Goal: Navigation & Orientation: Find specific page/section

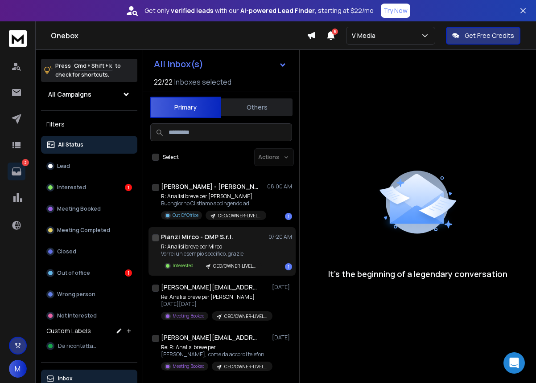
click at [264, 250] on div "R: Analisi breve per Mirco Vorrei un esempio specifico, grazie Interested CEO/O…" at bounding box center [226, 256] width 131 height 27
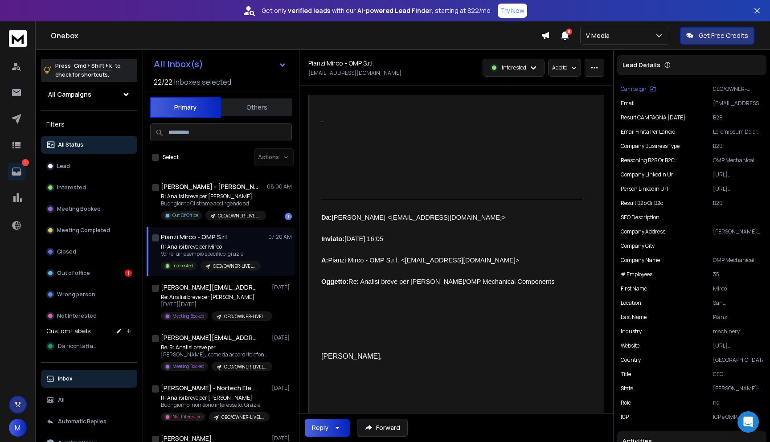
scroll to position [774, 0]
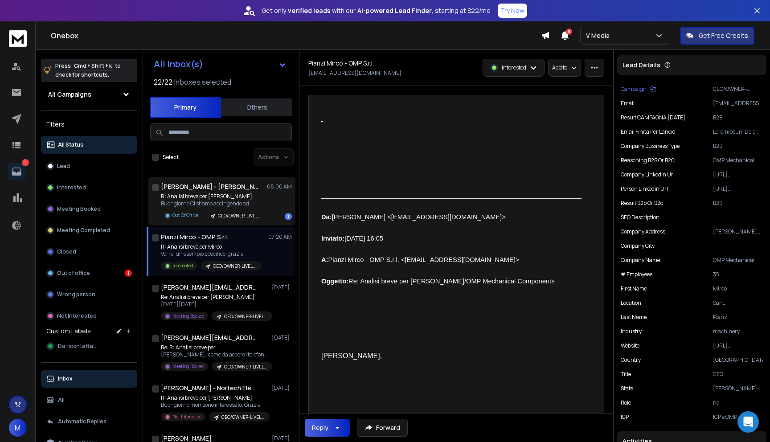
click at [237, 198] on p "R: Analisi breve per [PERSON_NAME]" at bounding box center [213, 196] width 105 height 7
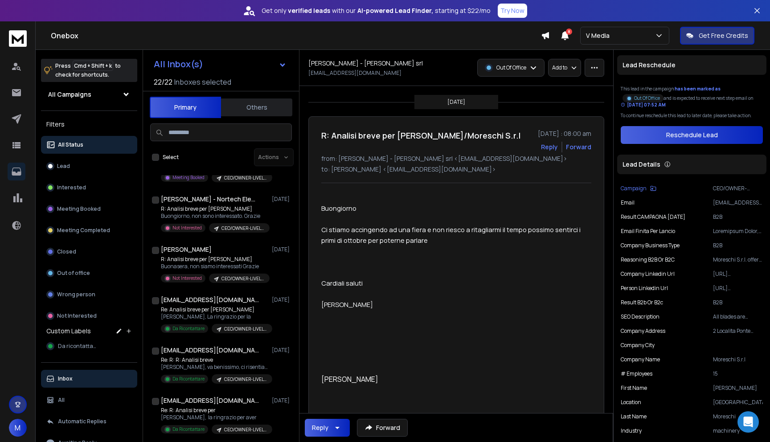
scroll to position [218, 0]
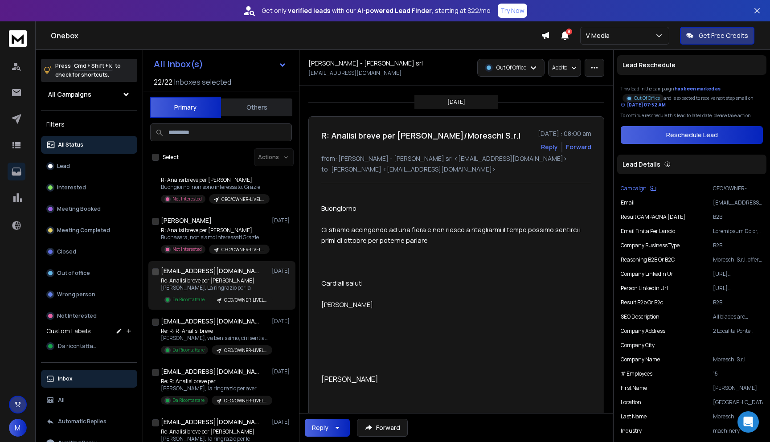
click at [245, 273] on div "silvano.rossi@italkero.it 11 Sep" at bounding box center [226, 271] width 131 height 9
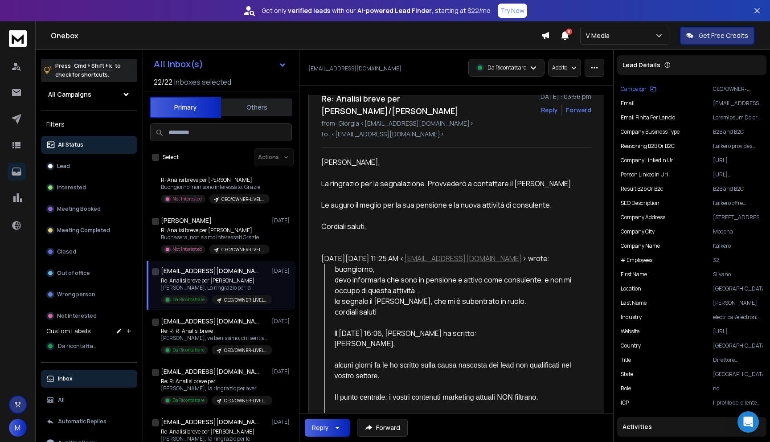
scroll to position [56, 0]
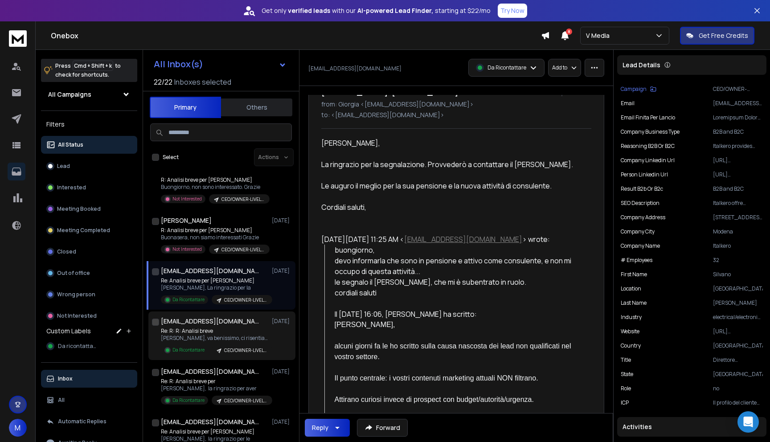
click at [214, 340] on p "[PERSON_NAME], va benissimo, ci risentiamo" at bounding box center [214, 338] width 107 height 7
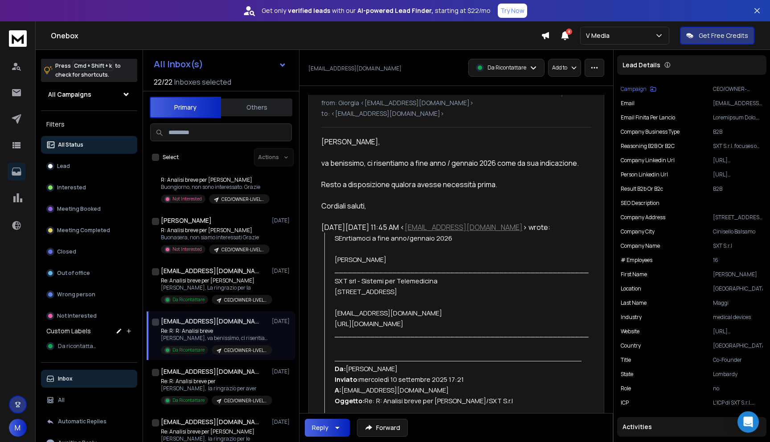
scroll to position [59, 0]
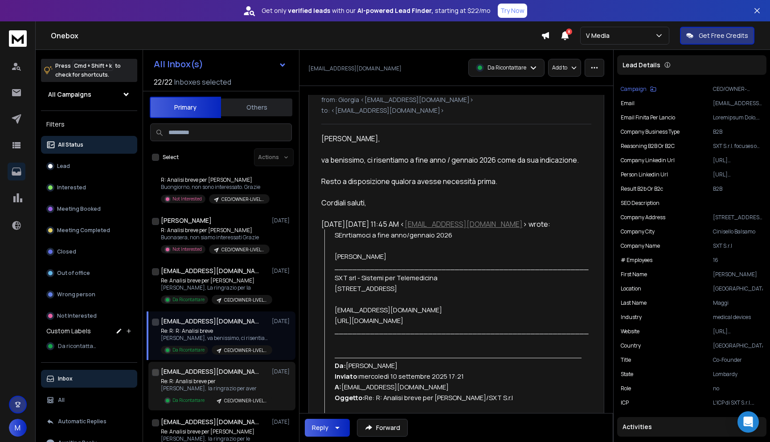
click at [206, 383] on p "[PERSON_NAME], la ringrazio per aver" at bounding box center [214, 388] width 107 height 7
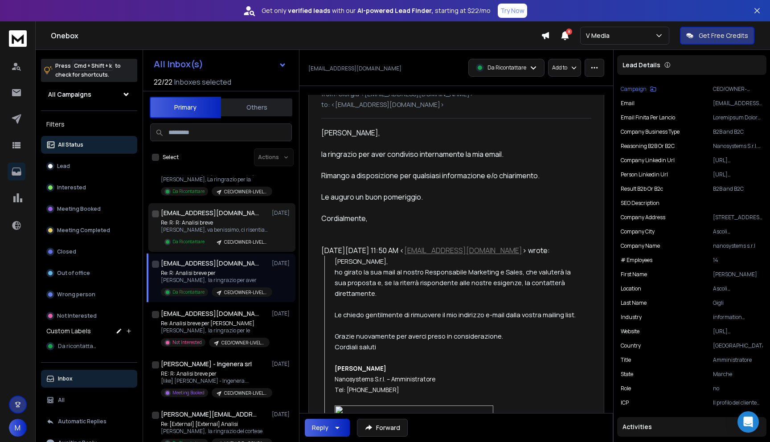
scroll to position [325, 0]
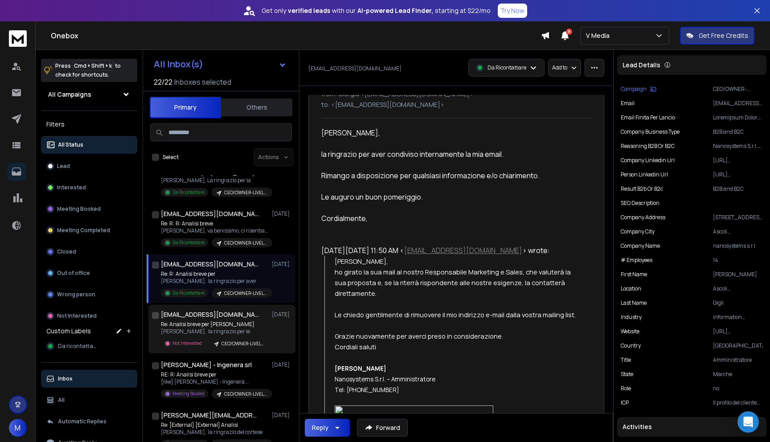
click at [235, 318] on div "max@tecnocarrelli.com 11 Sep" at bounding box center [226, 314] width 131 height 9
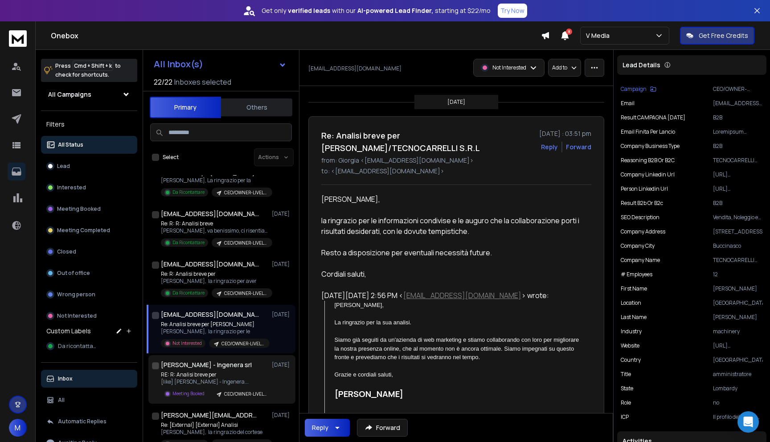
click at [196, 368] on h1 "[PERSON_NAME] - Ingenera srl" at bounding box center [206, 365] width 91 height 9
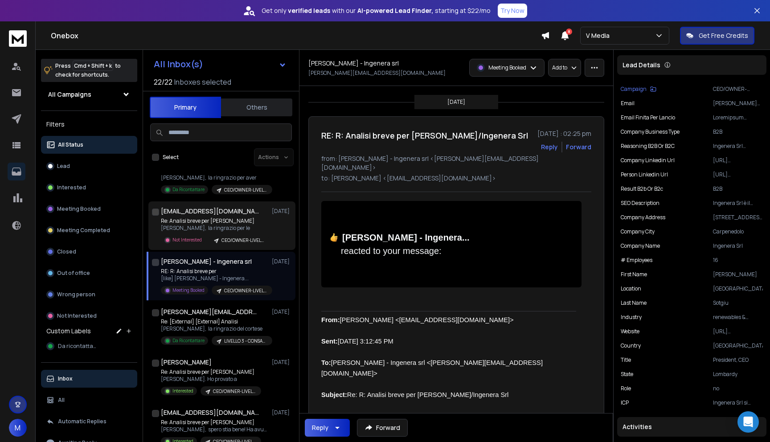
scroll to position [432, 0]
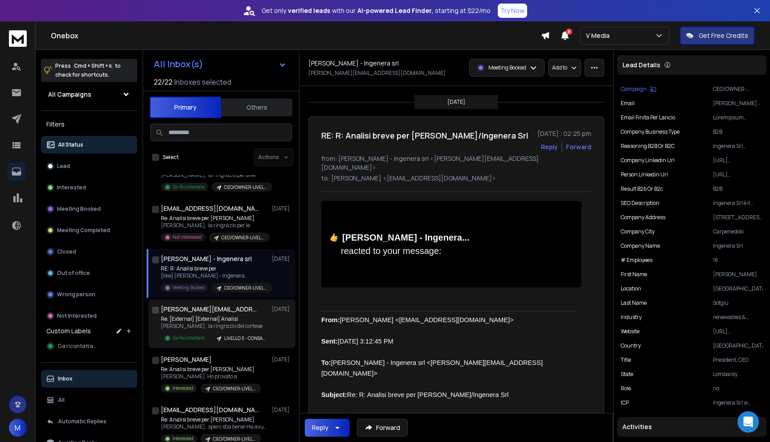
click at [226, 302] on div "gilberto.pestalozza@innoval.biz 11 Sep Re: [External] [External] Analisi Buongi…" at bounding box center [221, 324] width 147 height 49
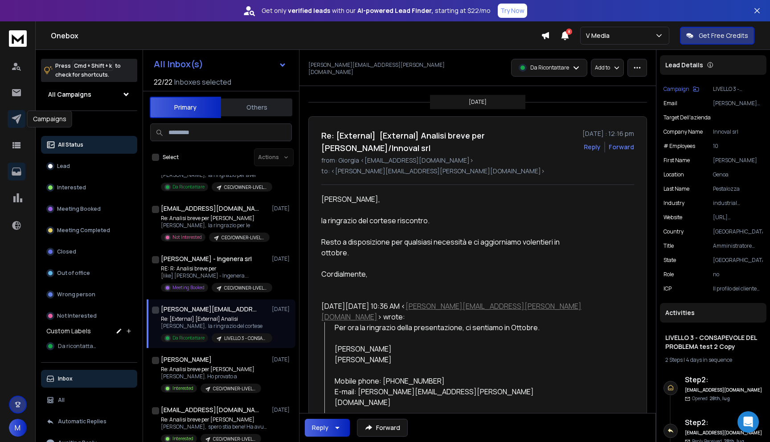
click at [16, 121] on icon at bounding box center [16, 118] width 9 height 9
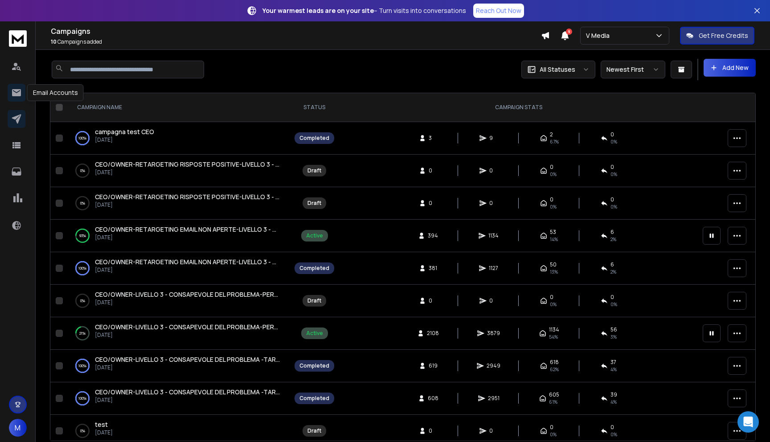
click at [16, 94] on icon at bounding box center [16, 92] width 9 height 7
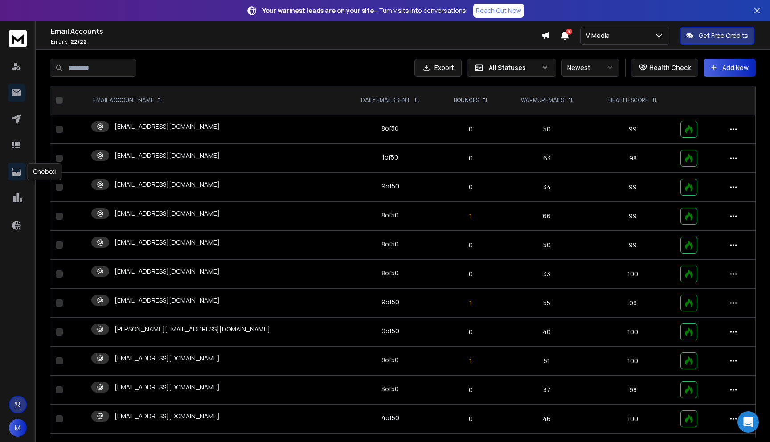
click at [19, 171] on icon at bounding box center [16, 171] width 11 height 11
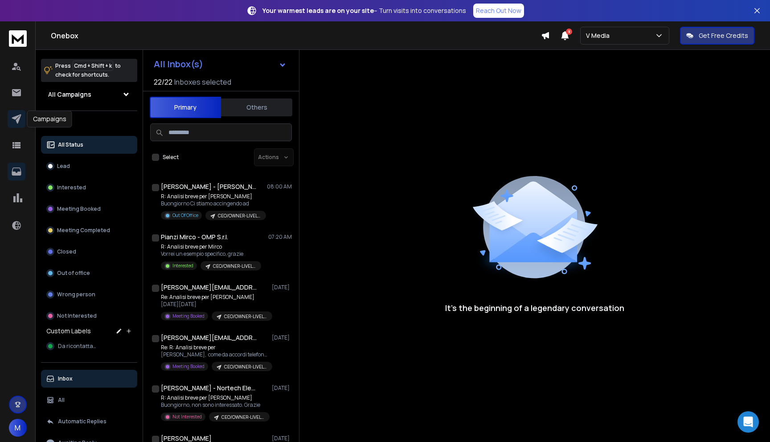
click at [21, 119] on icon at bounding box center [16, 119] width 11 height 11
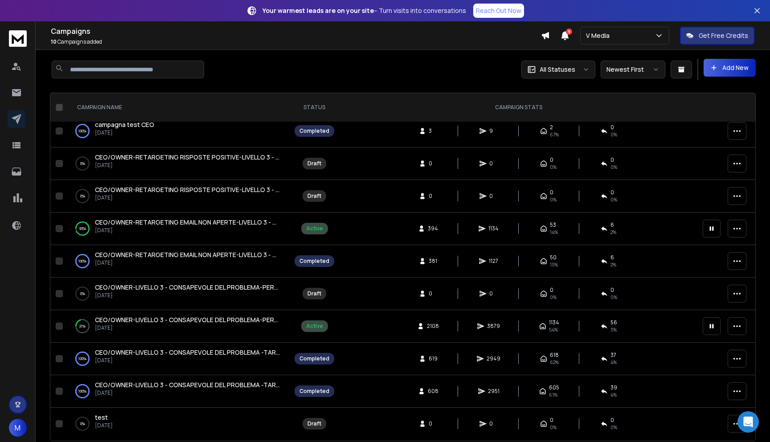
scroll to position [13, 0]
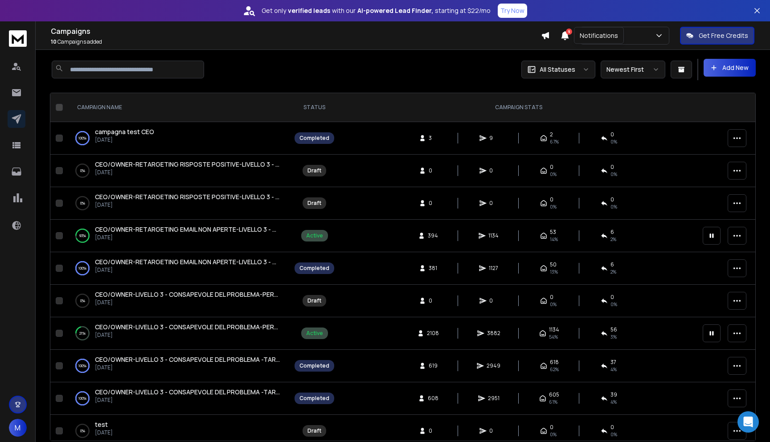
click at [568, 37] on icon at bounding box center [565, 35] width 8 height 9
click at [15, 121] on icon at bounding box center [16, 119] width 11 height 11
click at [17, 99] on link at bounding box center [17, 93] width 18 height 18
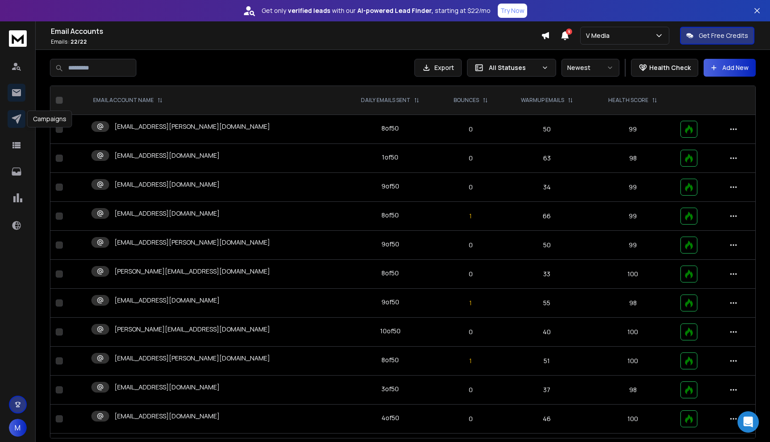
click at [20, 118] on icon at bounding box center [16, 119] width 11 height 11
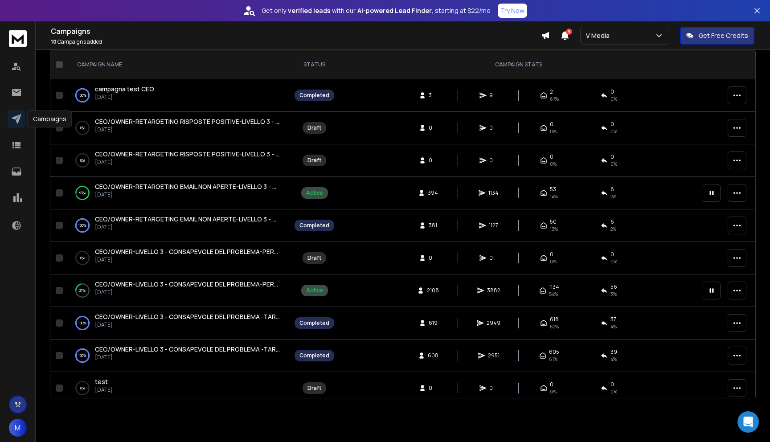
scroll to position [57, 0]
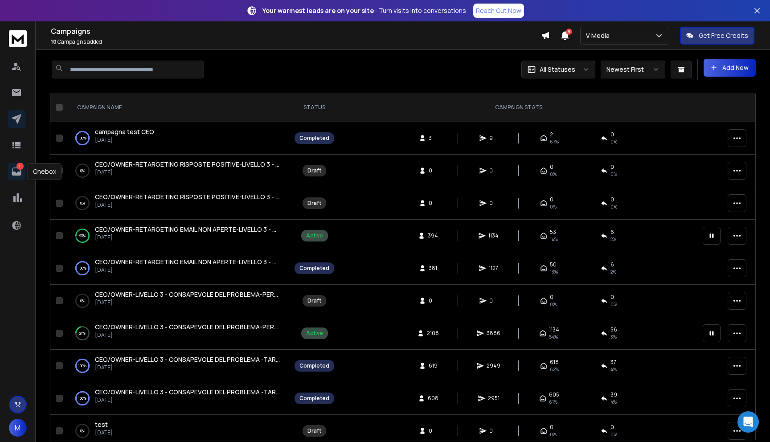
click at [19, 173] on icon at bounding box center [16, 172] width 9 height 8
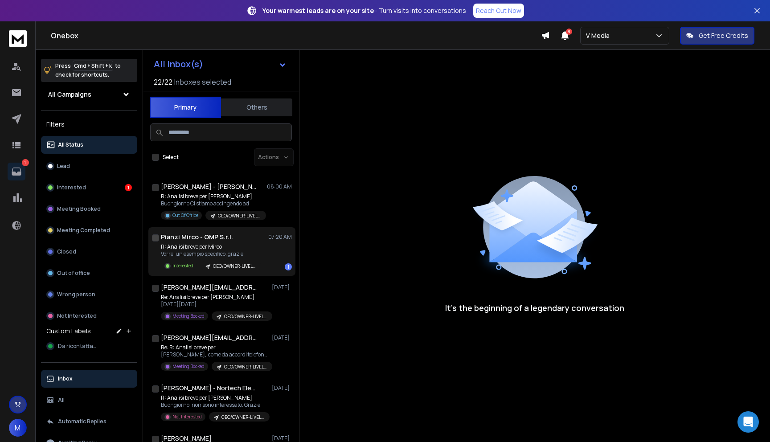
click at [271, 248] on div "R: Analisi breve per Mirco Vorrei un esempio specifico, grazie Interested CEO/O…" at bounding box center [226, 256] width 131 height 27
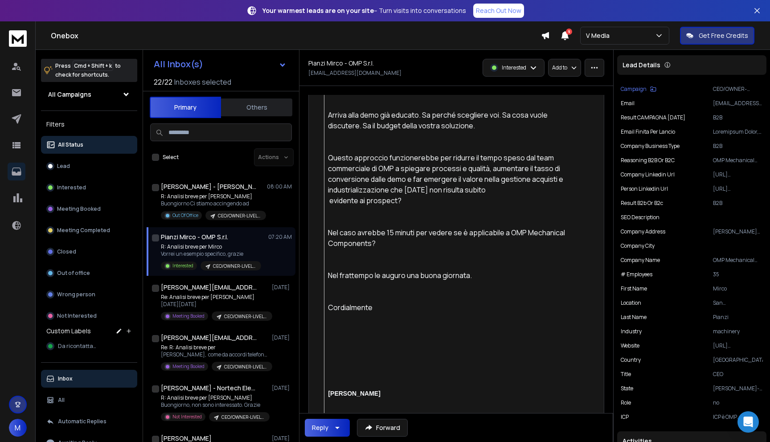
scroll to position [2505, 0]
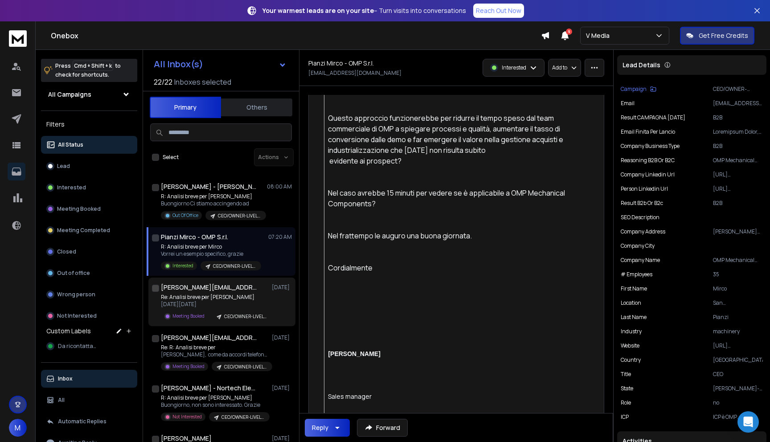
click at [197, 304] on p "[DATE][DATE]" at bounding box center [214, 304] width 107 height 7
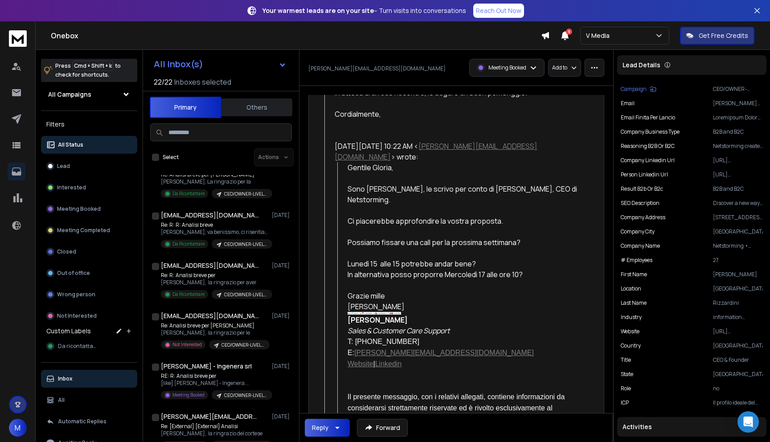
scroll to position [0, 0]
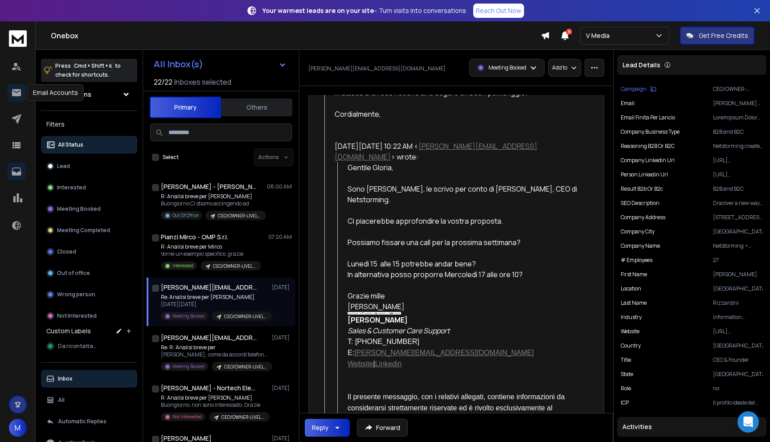
click at [15, 96] on icon at bounding box center [16, 92] width 11 height 11
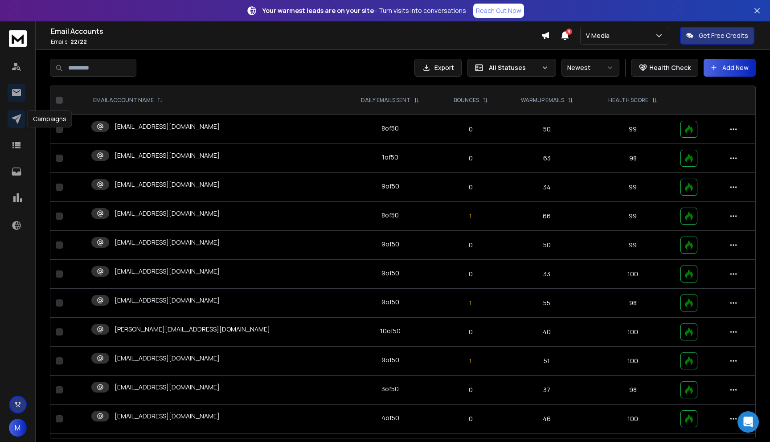
click at [17, 116] on icon at bounding box center [16, 118] width 9 height 9
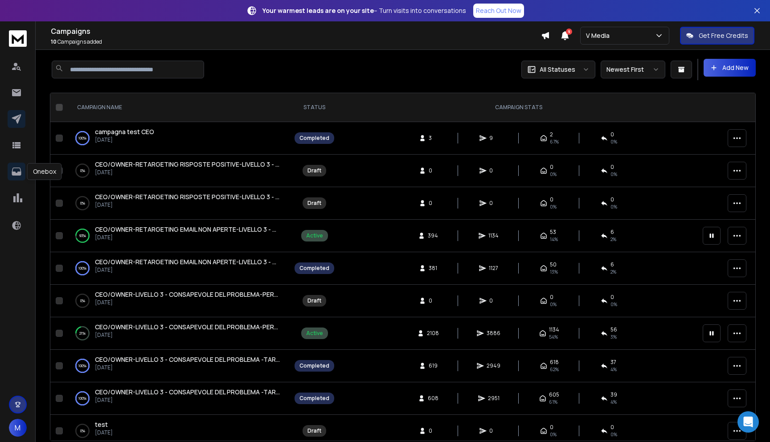
click at [17, 171] on icon at bounding box center [16, 171] width 11 height 11
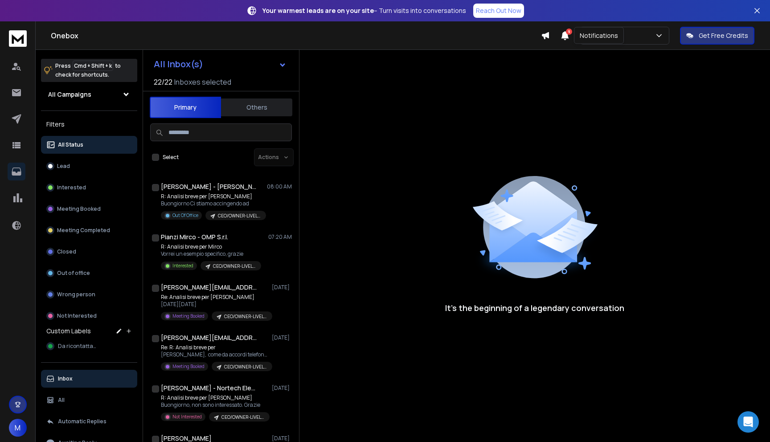
click at [569, 36] on icon at bounding box center [565, 35] width 8 height 9
click at [16, 123] on icon at bounding box center [16, 118] width 9 height 9
